Goal: Task Accomplishment & Management: Manage account settings

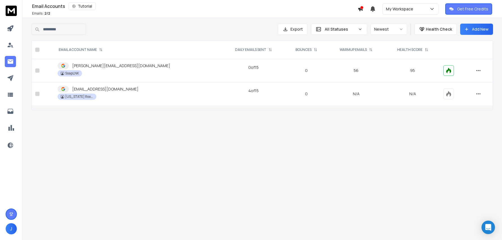
drag, startPoint x: 156, startPoint y: 113, endPoint x: 77, endPoint y: 50, distance: 100.7
click at [155, 113] on div "Export All Statuses Newest Health Check Add New EMAIL ACCOUNT NAME DAILY EMAILS…" at bounding box center [261, 67] width 479 height 98
click at [422, 11] on div "My Workspace" at bounding box center [410, 9] width 49 height 6
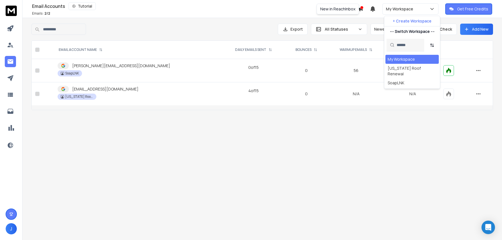
drag, startPoint x: 348, startPoint y: 9, endPoint x: 366, endPoint y: 9, distance: 18.0
click at [350, 9] on div "New in ReachInbox" at bounding box center [337, 9] width 42 height 11
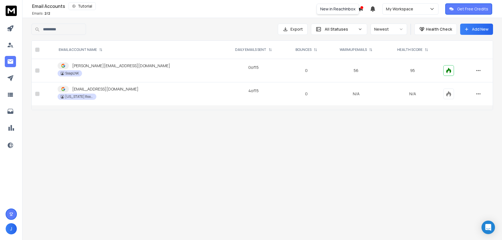
click at [12, 11] on icon at bounding box center [11, 11] width 11 height 10
click at [12, 232] on span "J" at bounding box center [11, 228] width 11 height 11
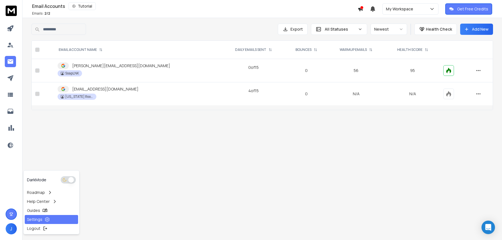
click at [59, 218] on div "Settings" at bounding box center [51, 219] width 53 height 9
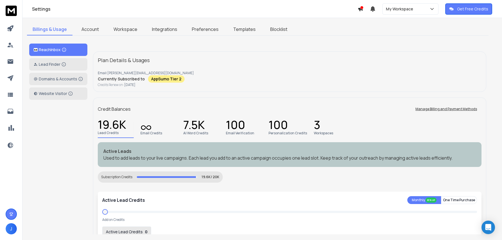
click at [174, 83] on div "Plan Details & Usages Email: jason@hacktics.com Currently Subscribed to AppSumo…" at bounding box center [289, 71] width 393 height 40
click at [200, 86] on p "Credits Renew on: 27 Oct, 2025" at bounding box center [290, 85] width 384 height 4
click at [451, 109] on p "Manage Billing and Payment Methods" at bounding box center [445, 109] width 61 height 4
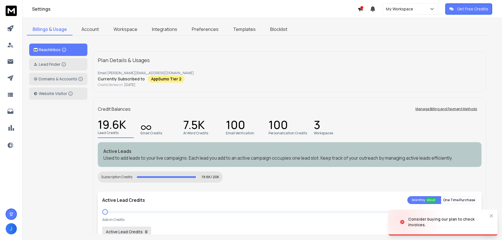
click at [442, 225] on div "Consider buying our plan to check invoices." at bounding box center [449, 221] width 83 height 11
click at [423, 109] on p "Manage Billing and Payment Methods" at bounding box center [445, 109] width 61 height 4
click at [92, 30] on link "Account" at bounding box center [90, 30] width 29 height 12
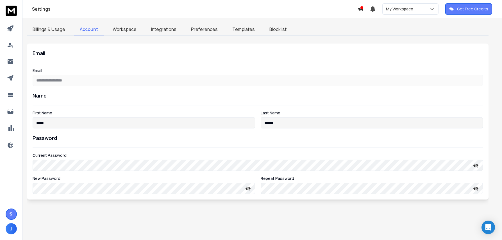
click at [133, 32] on link "Workspace" at bounding box center [124, 30] width 35 height 12
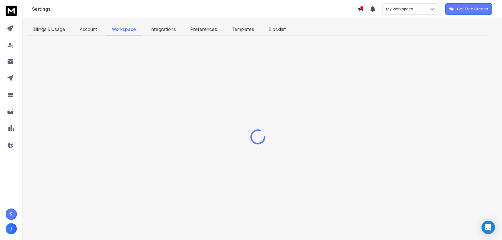
click at [167, 31] on link "Integrations" at bounding box center [163, 30] width 36 height 12
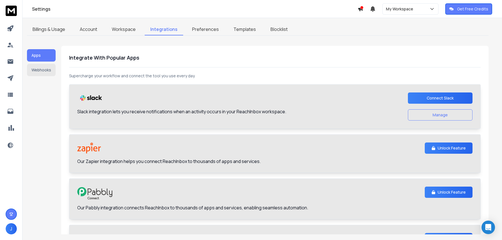
click at [202, 32] on link "Preferences" at bounding box center [205, 30] width 38 height 12
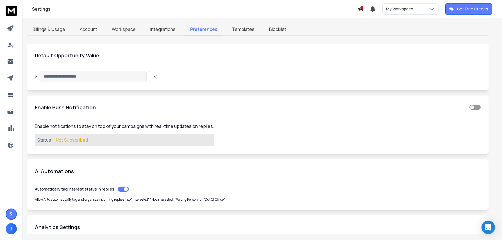
click at [68, 30] on link "Billings & Usage" at bounding box center [49, 30] width 44 height 12
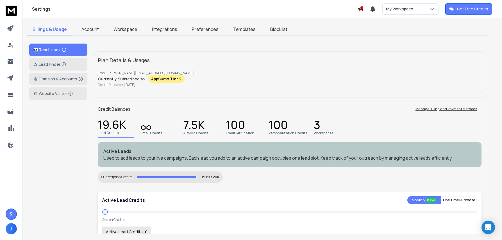
scroll to position [2, 0]
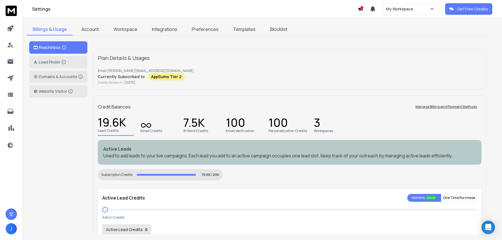
drag, startPoint x: 168, startPoint y: 76, endPoint x: 157, endPoint y: 74, distance: 11.2
click at [165, 75] on div "AppSumo Tier 2" at bounding box center [166, 76] width 36 height 7
click at [129, 61] on p "Plan Details & Usages" at bounding box center [124, 58] width 52 height 8
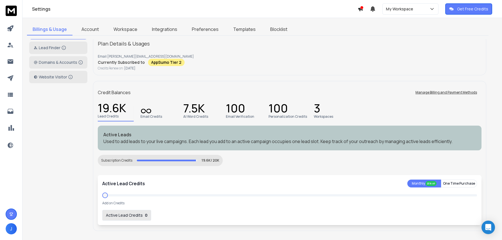
scroll to position [0, 0]
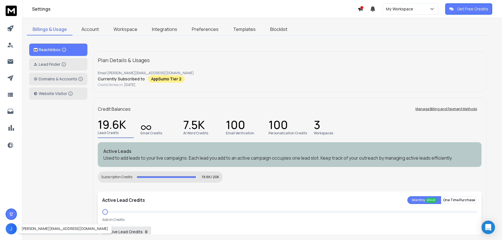
click at [9, 229] on span "J" at bounding box center [11, 228] width 11 height 11
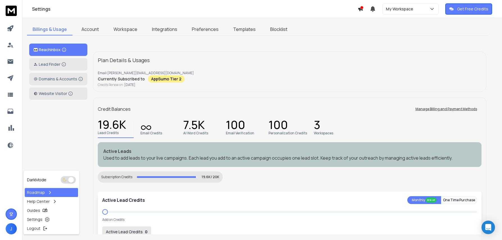
click at [283, 94] on div "Plan Details & Usages Email: jason@hacktics.com Currently Subscribed to AppSumo…" at bounding box center [289, 148] width 393 height 205
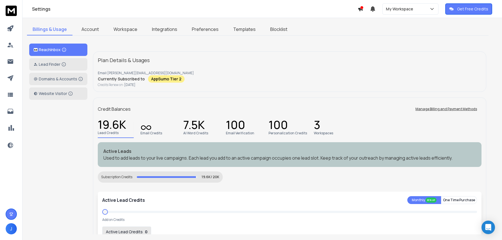
click at [426, 109] on p "Manage Billing and Payment Methods" at bounding box center [445, 109] width 61 height 4
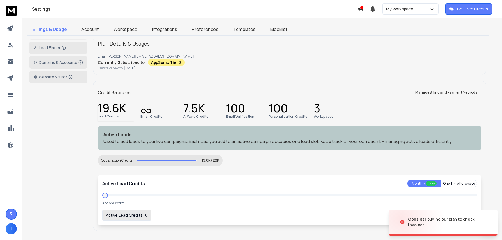
scroll to position [16, 0]
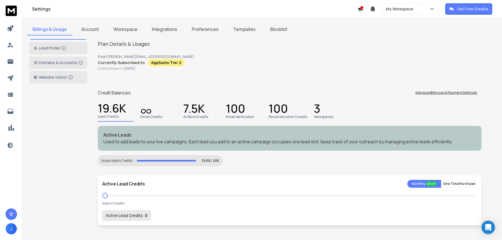
click at [446, 93] on p "Manage Billing and Payment Methods" at bounding box center [445, 92] width 61 height 4
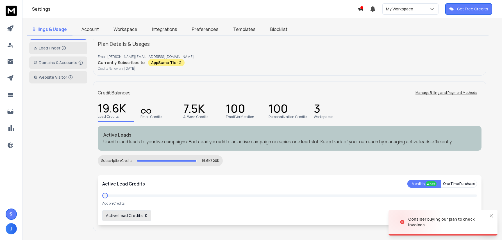
drag, startPoint x: 490, startPoint y: 221, endPoint x: 485, endPoint y: 217, distance: 6.2
click at [490, 220] on div "Consider buying our plan to check invoices." at bounding box center [445, 221] width 104 height 25
click at [459, 184] on button "One Time Purchase" at bounding box center [459, 184] width 36 height 8
click at [490, 222] on div "Consider buying our plan to check invoices." at bounding box center [445, 221] width 104 height 25
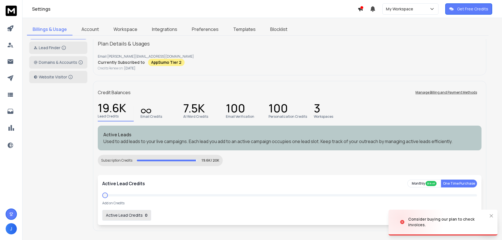
click at [491, 221] on div "Consider buying our plan to check invoices." at bounding box center [445, 221] width 104 height 25
click at [492, 221] on div "Consider buying our plan to check invoices." at bounding box center [445, 221] width 104 height 25
click at [345, 166] on div "Active Leads Used to add leads to your live campaigns. Each lead you add to an …" at bounding box center [290, 146] width 384 height 40
